Goal: Task Accomplishment & Management: Use online tool/utility

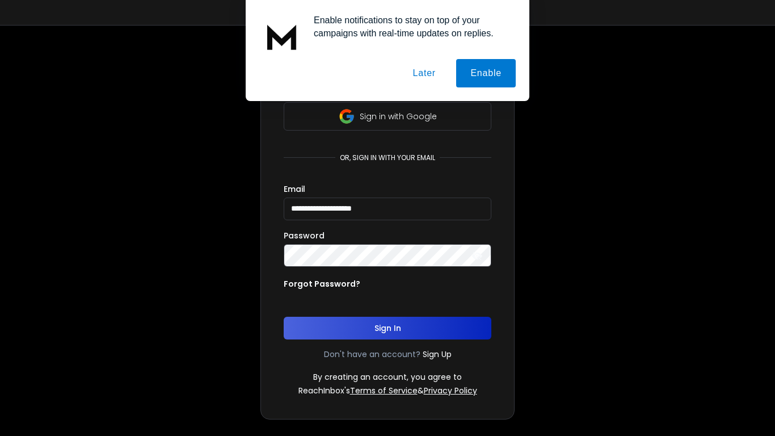
type input "**********"
click at [388, 328] on button "Sign In" at bounding box center [388, 328] width 208 height 23
